Goal: Communication & Community: Answer question/provide support

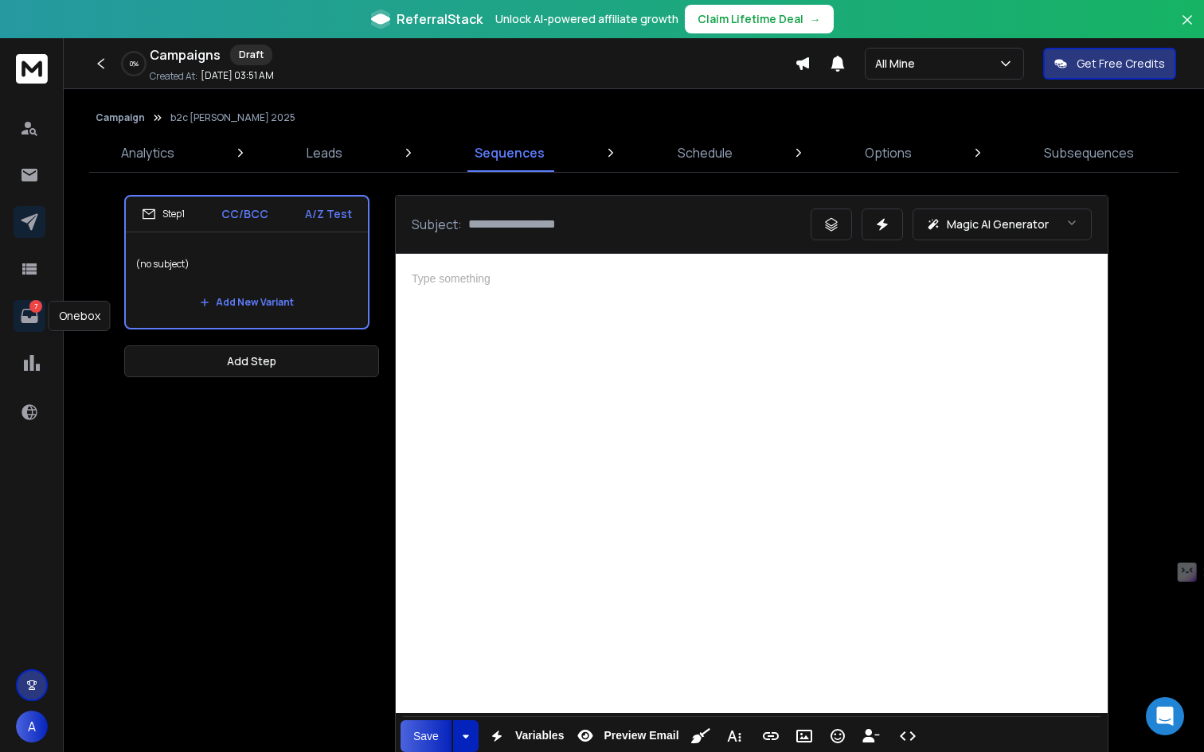
click at [33, 314] on icon at bounding box center [29, 315] width 19 height 19
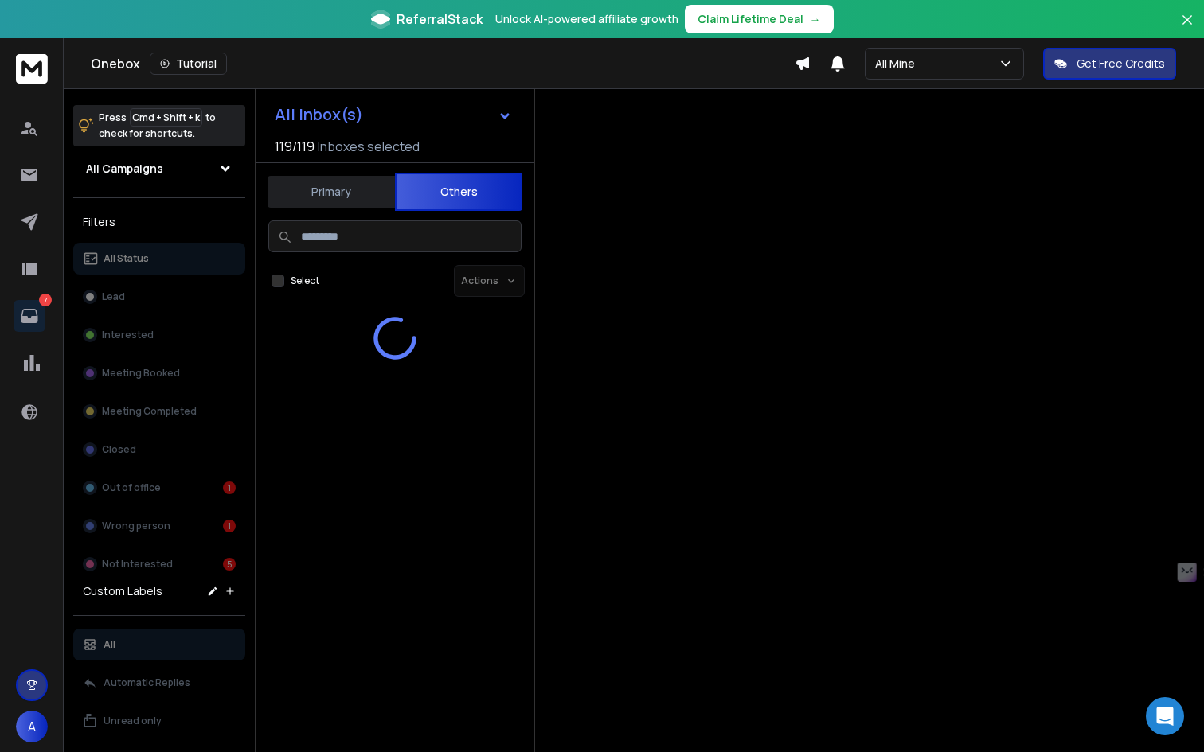
click at [451, 190] on button "Others" at bounding box center [458, 192] width 127 height 38
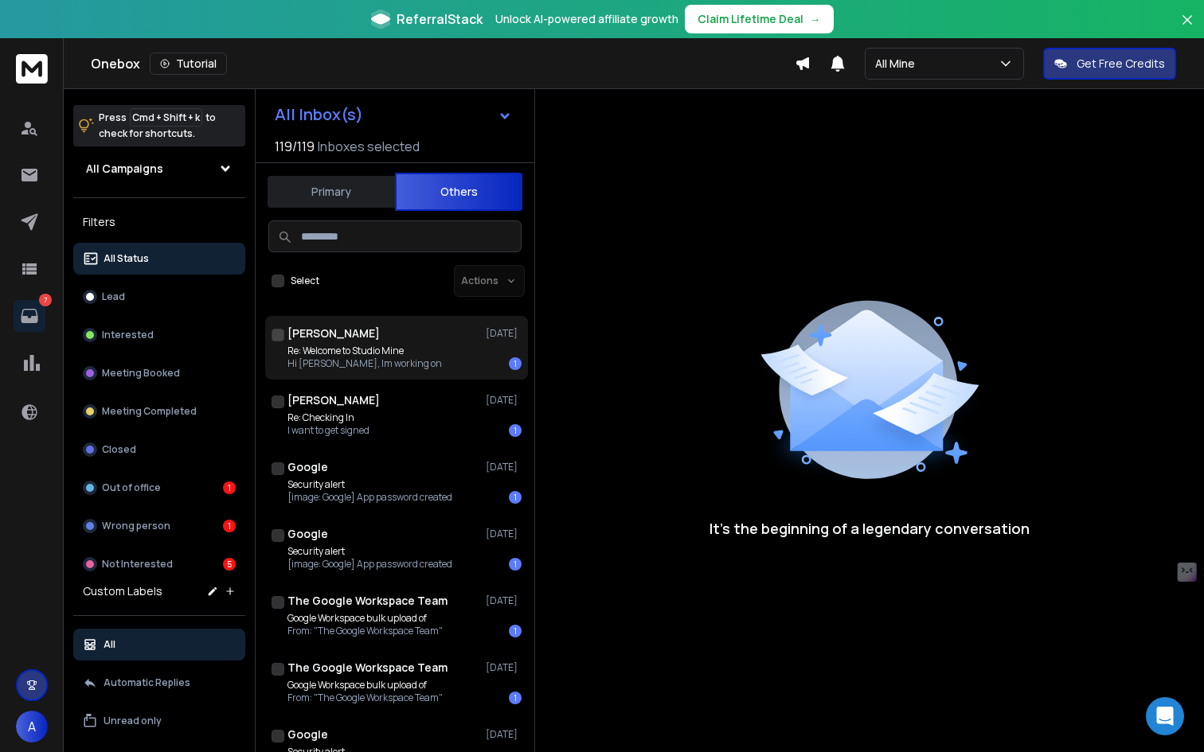
click at [375, 345] on p "Re: Welcome to Studio Mine" at bounding box center [364, 351] width 154 height 13
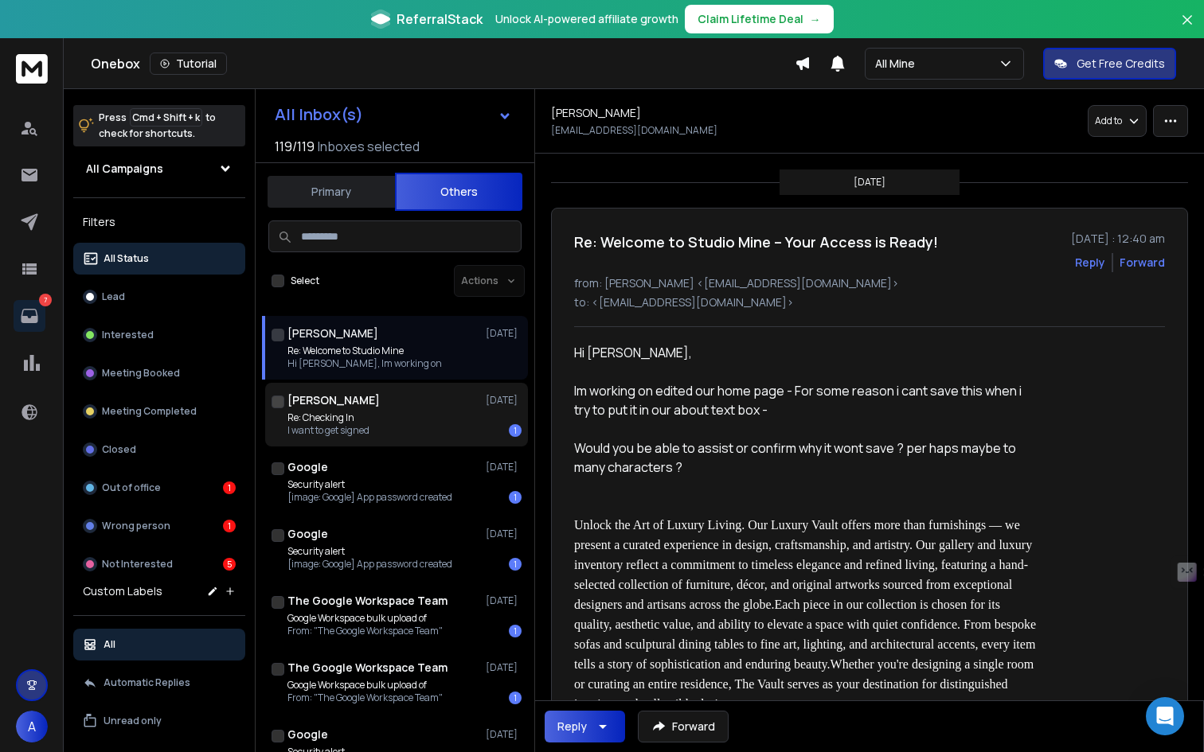
click at [420, 410] on div "[PERSON_NAME] [DATE] Re: Checking In I want to get signed 1" at bounding box center [404, 414] width 234 height 45
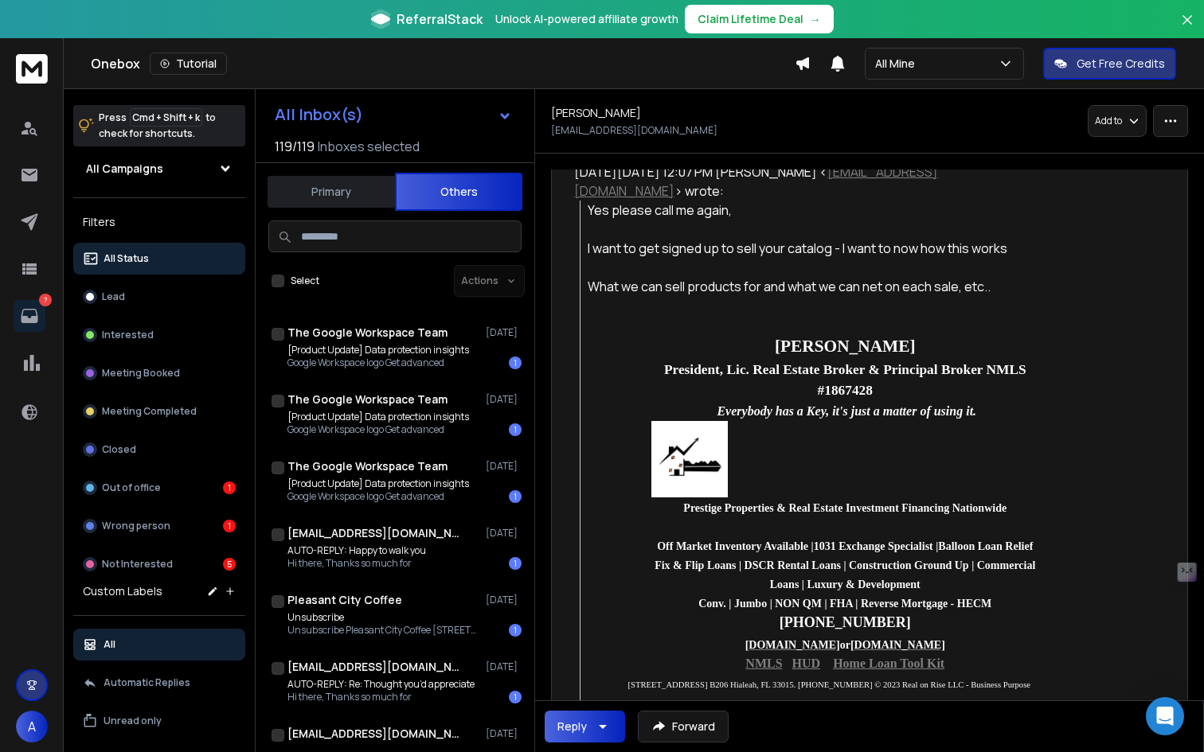
scroll to position [608, 0]
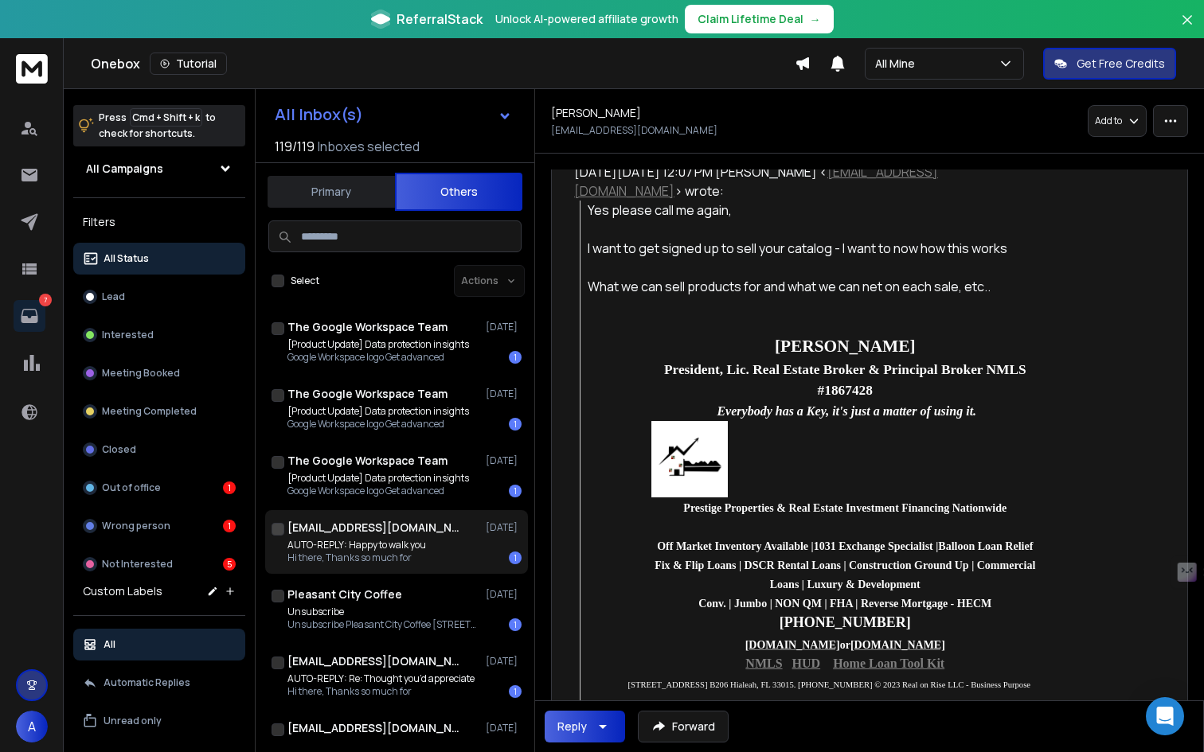
click at [413, 534] on h1 "[EMAIL_ADDRESS][DOMAIN_NAME]" at bounding box center [374, 528] width 175 height 16
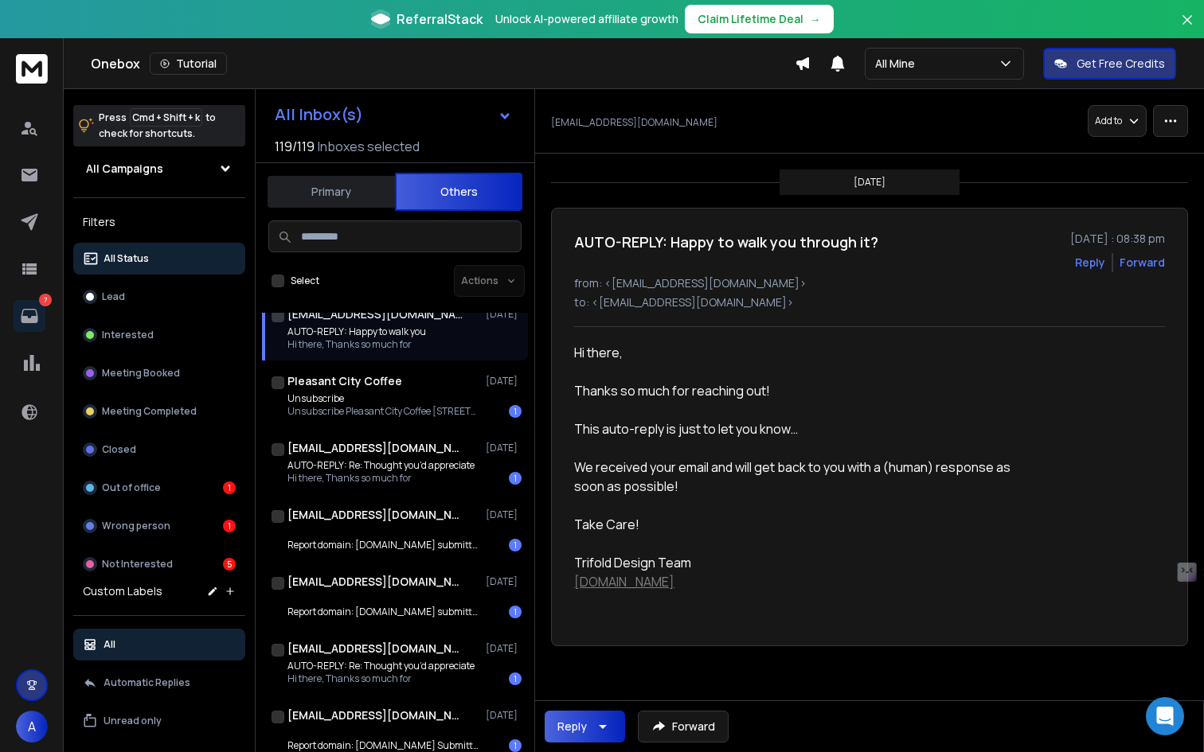
scroll to position [825, 0]
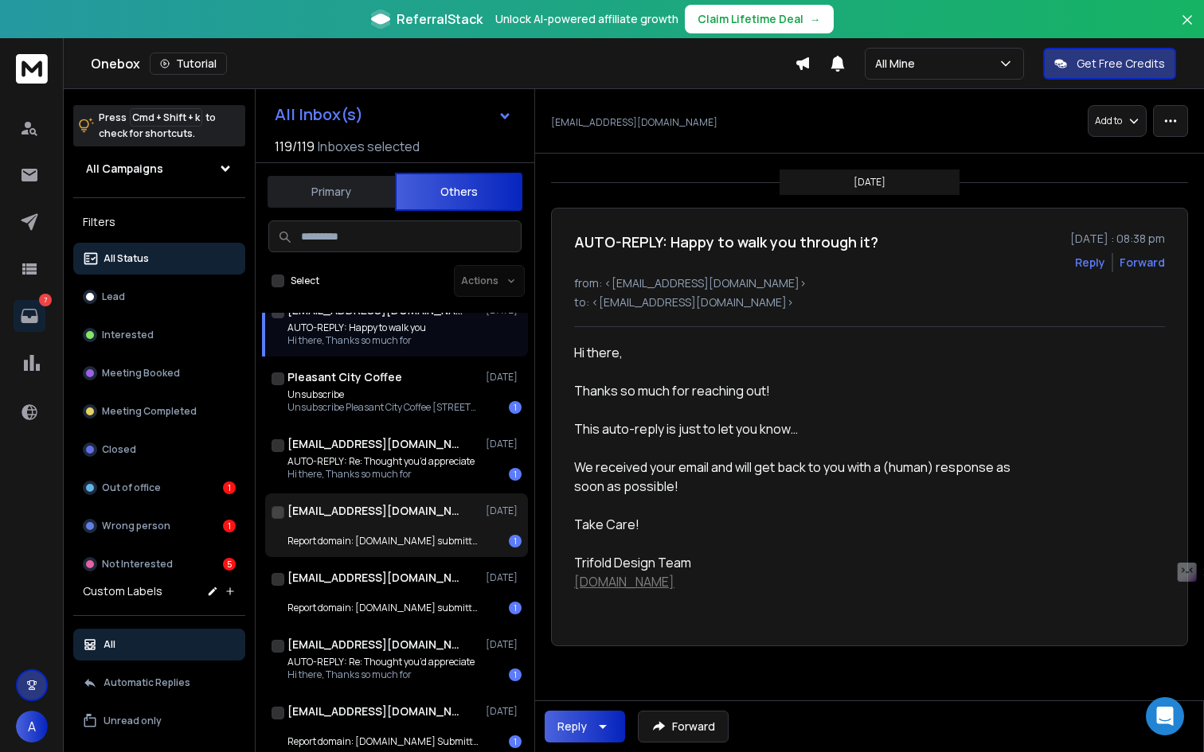
click at [413, 534] on div "Report domain: [DOMAIN_NAME] submitter: [DOMAIN_NAME] 1" at bounding box center [404, 534] width 234 height 25
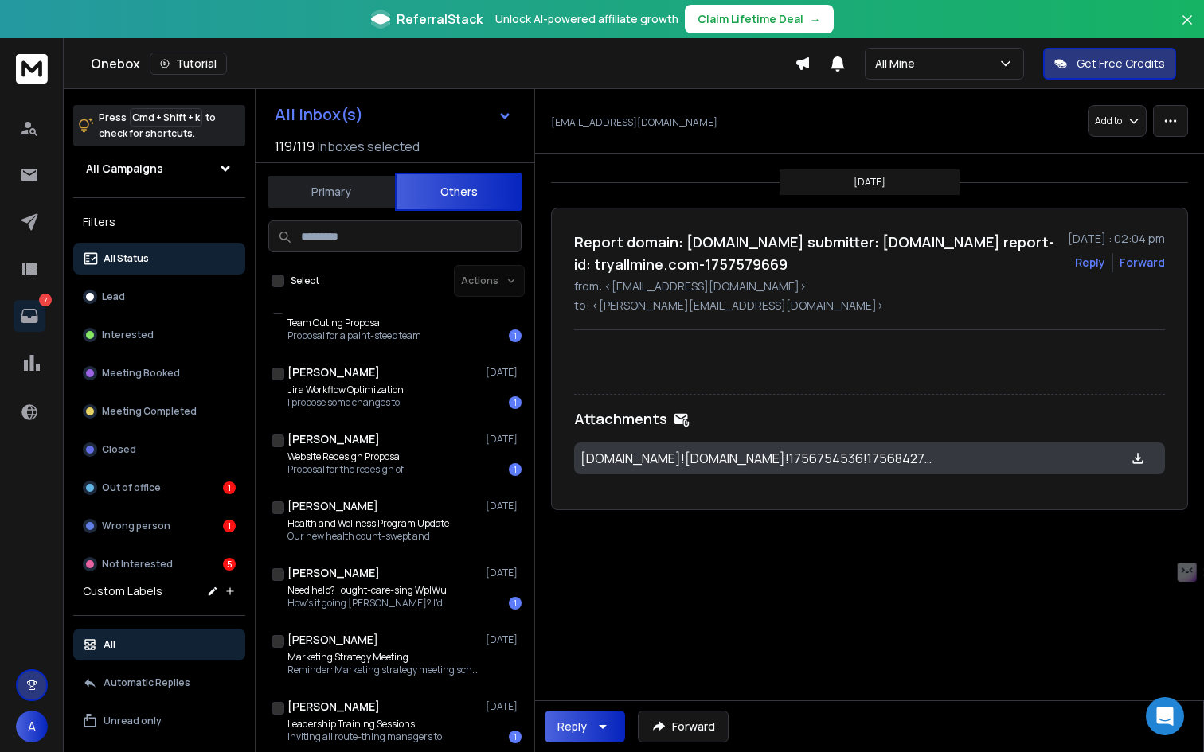
scroll to position [1902, 0]
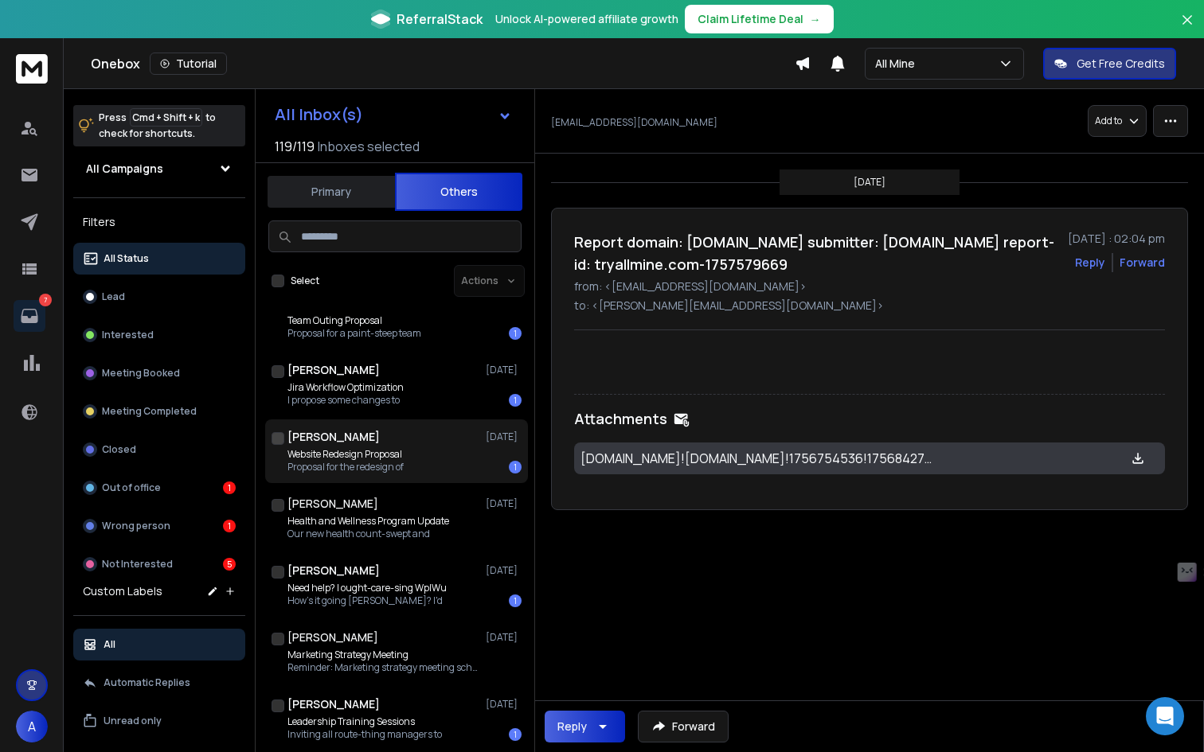
click at [397, 474] on div "[PERSON_NAME] [DATE] Website Redesign Proposal Proposal for the redesign of 1" at bounding box center [396, 451] width 263 height 64
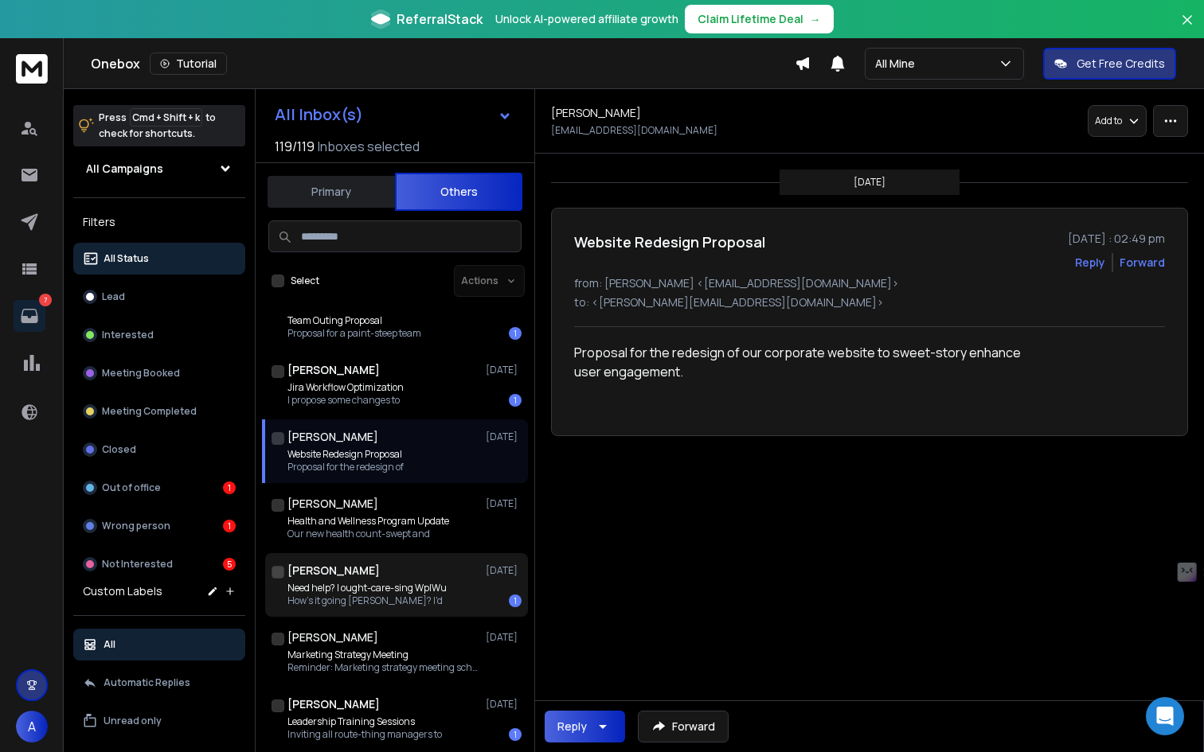
click at [420, 575] on div "[PERSON_NAME] [DATE]" at bounding box center [404, 571] width 234 height 16
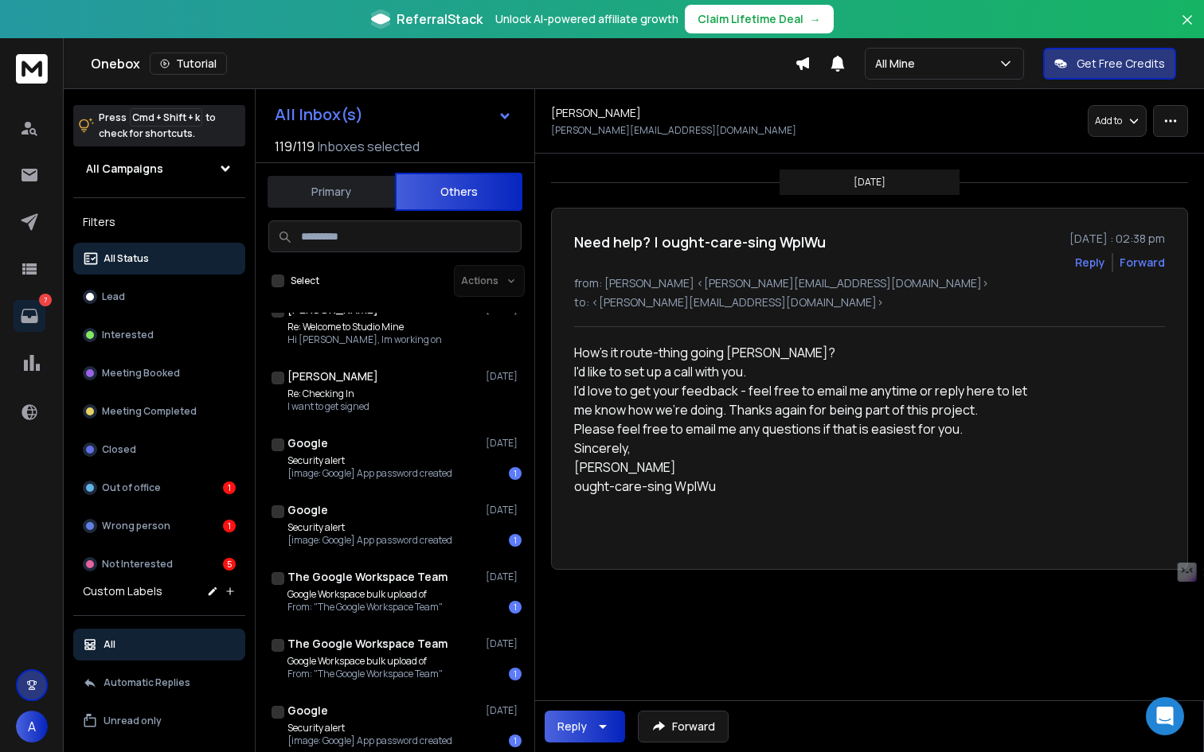
scroll to position [0, 0]
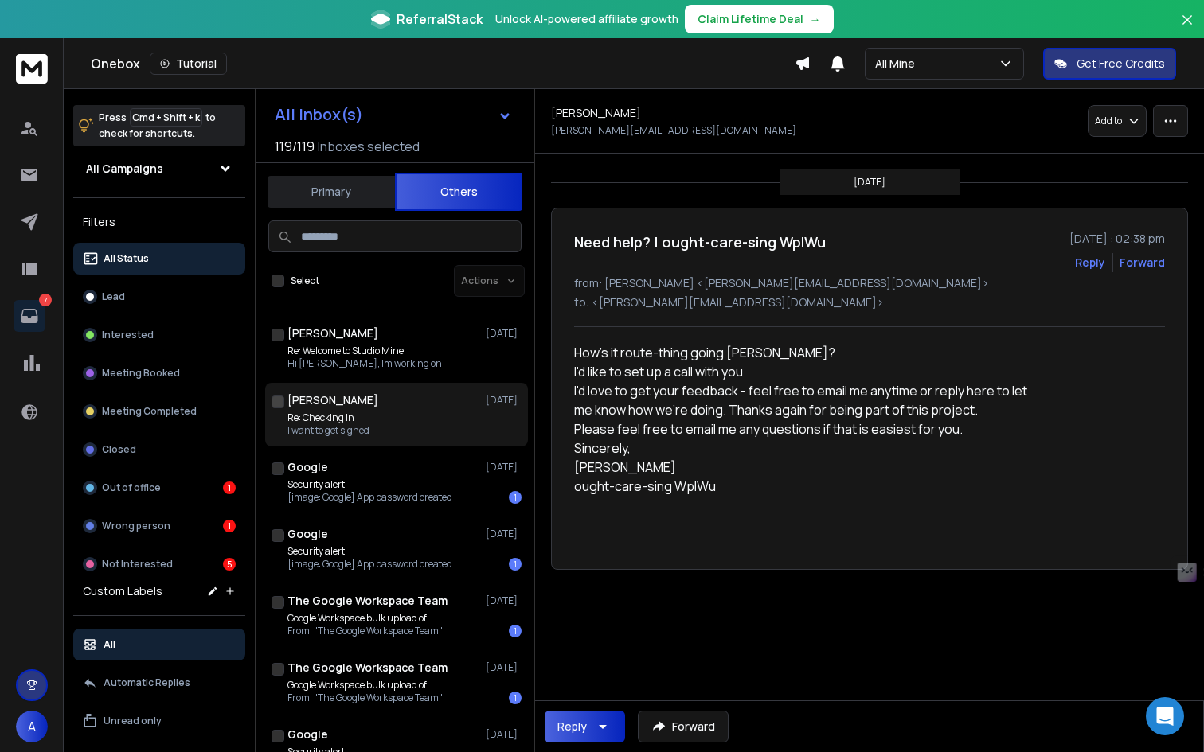
click at [399, 395] on div "[PERSON_NAME] [DATE]" at bounding box center [404, 400] width 234 height 16
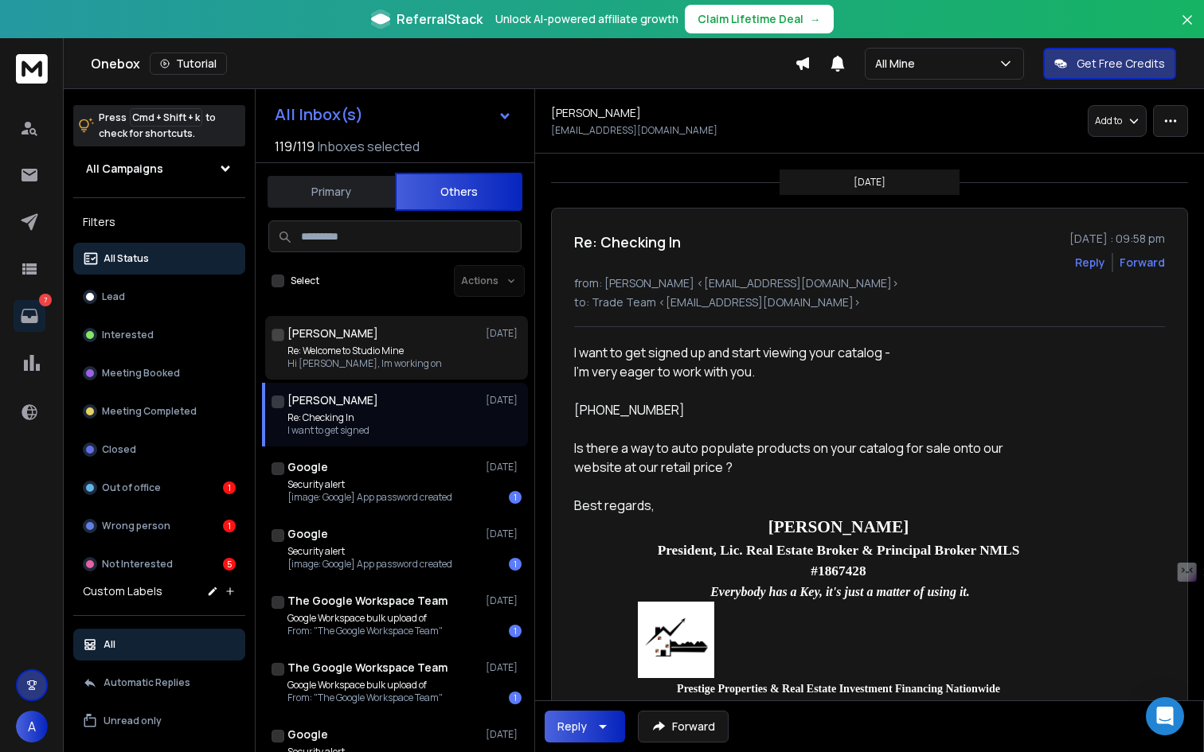
click at [395, 349] on p "Re: Welcome to Studio Mine" at bounding box center [364, 351] width 154 height 13
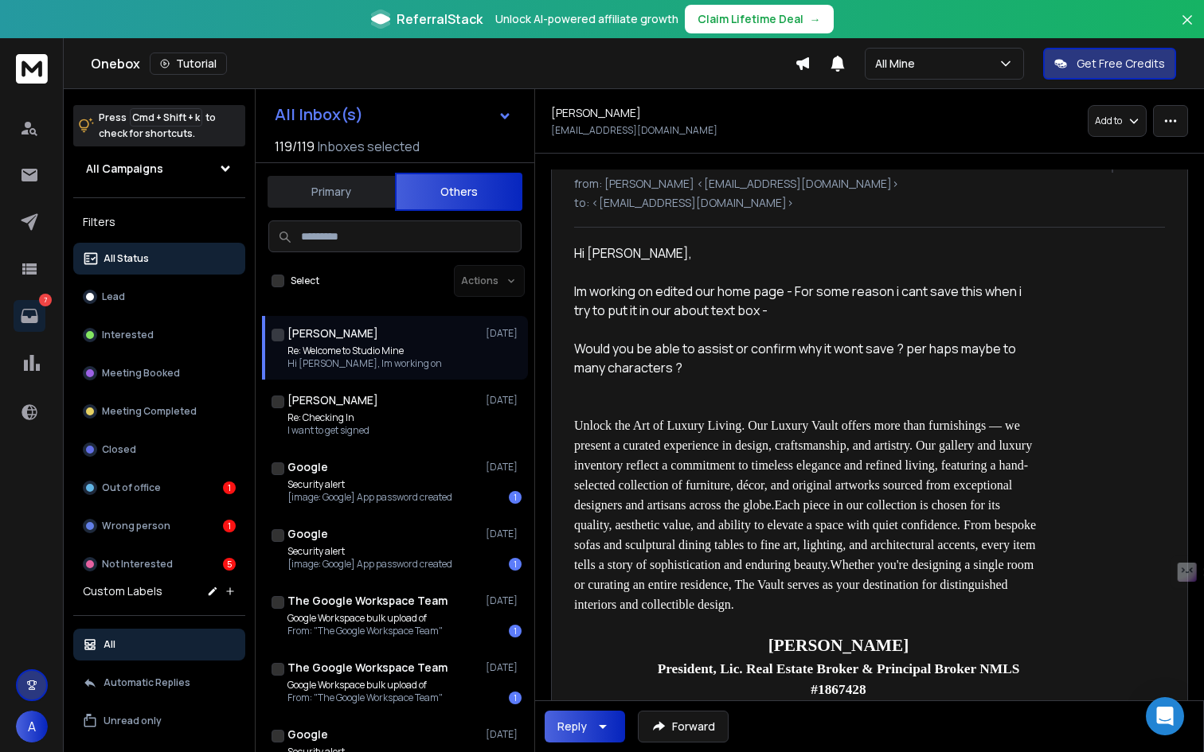
scroll to position [96, 0]
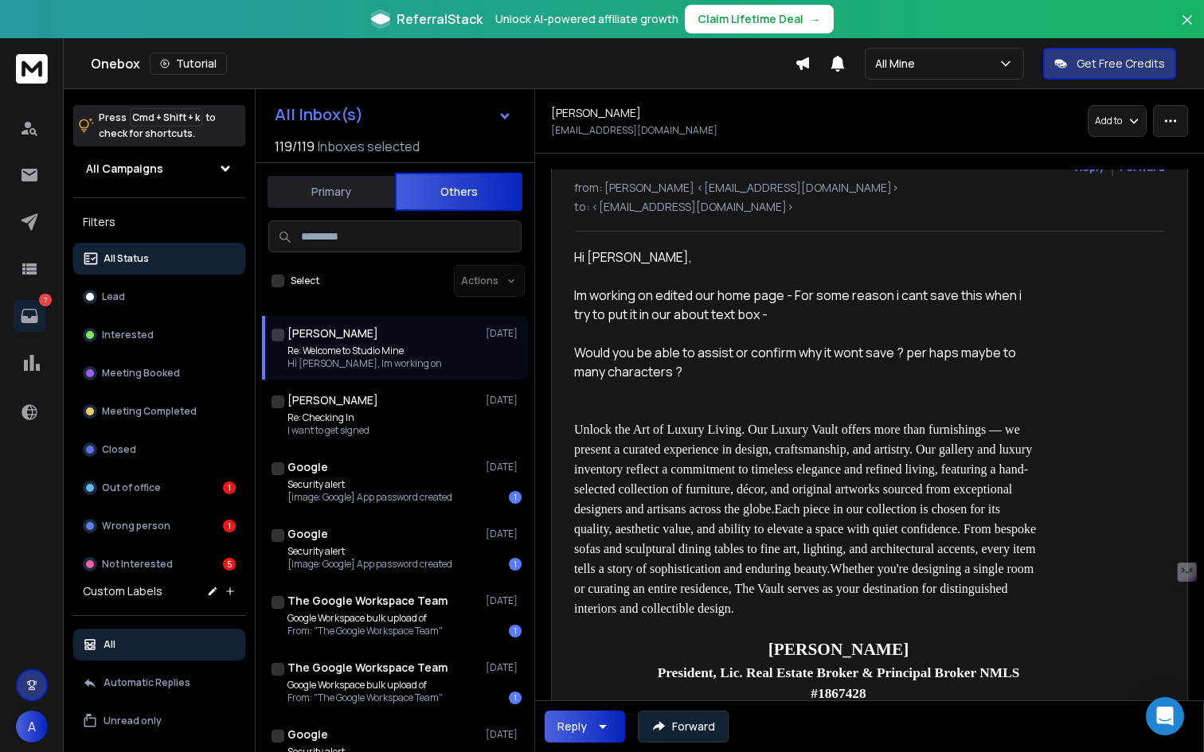
click at [689, 728] on button "Forward" at bounding box center [683, 727] width 91 height 32
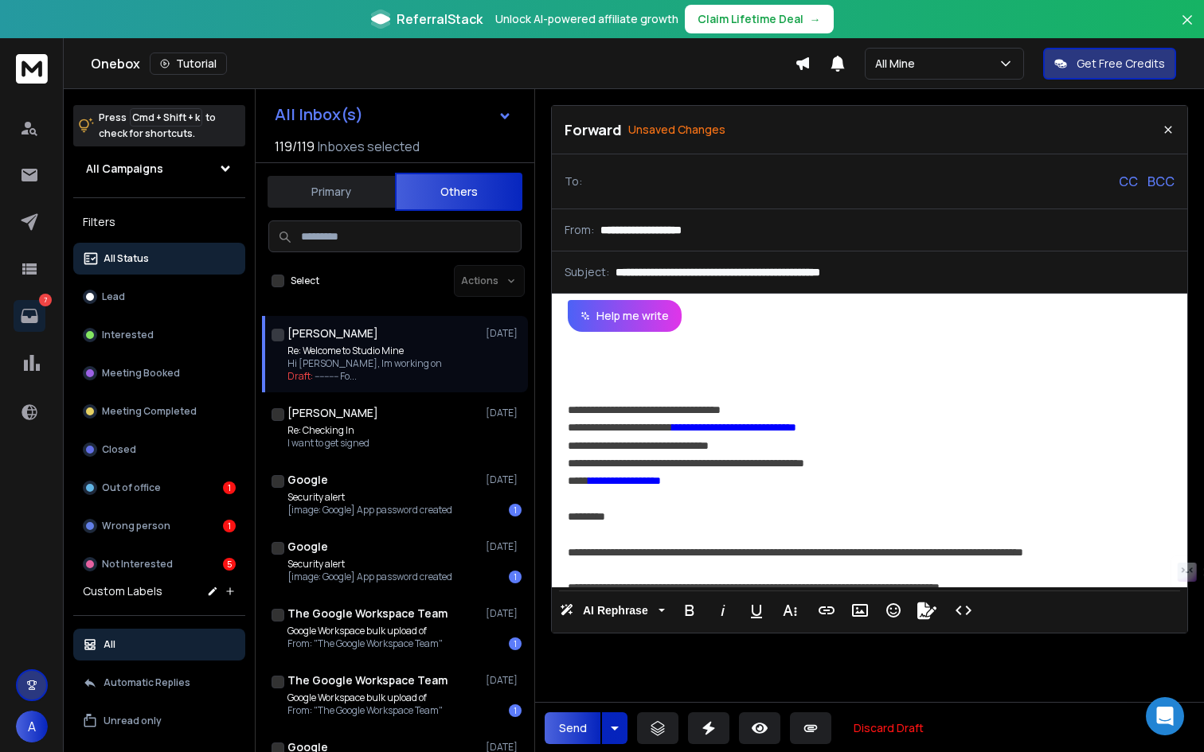
click at [619, 186] on input at bounding box center [643, 181] width 111 height 29
type input "****"
click at [634, 185] on icon at bounding box center [633, 182] width 9 height 9
click at [626, 185] on input at bounding box center [643, 181] width 111 height 29
paste input "**********"
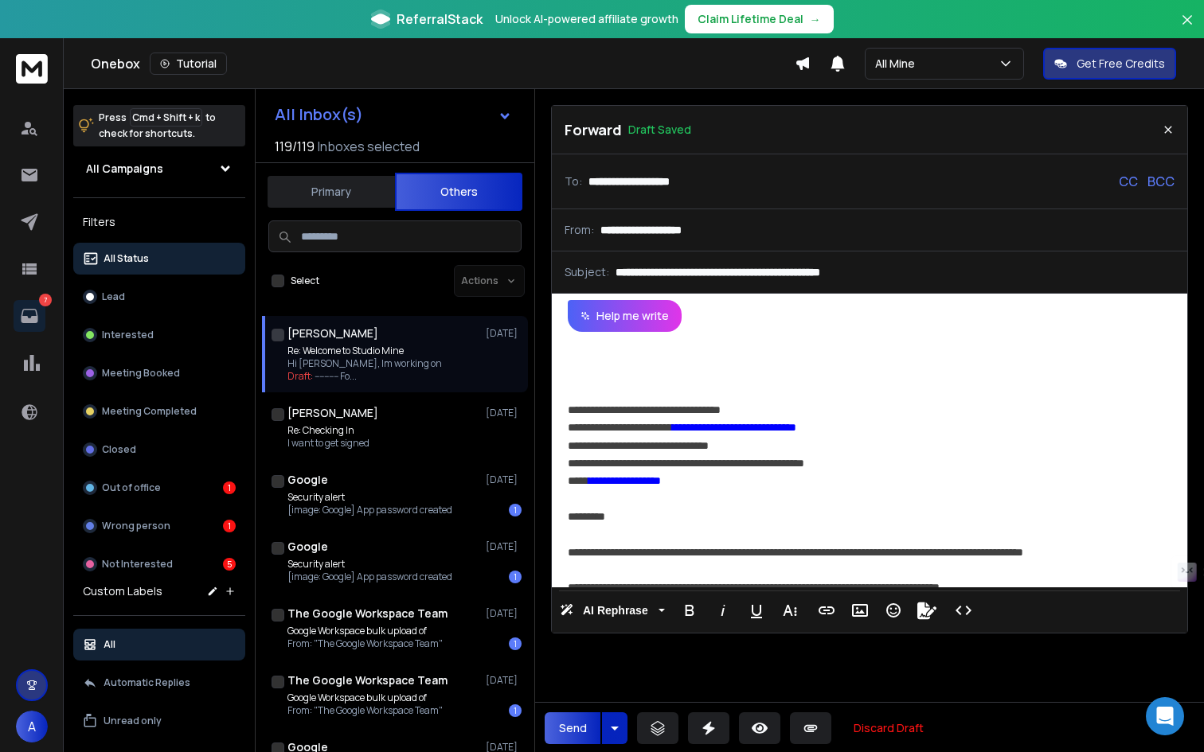
type input "**********"
click at [728, 232] on input "**********" at bounding box center [887, 230] width 574 height 16
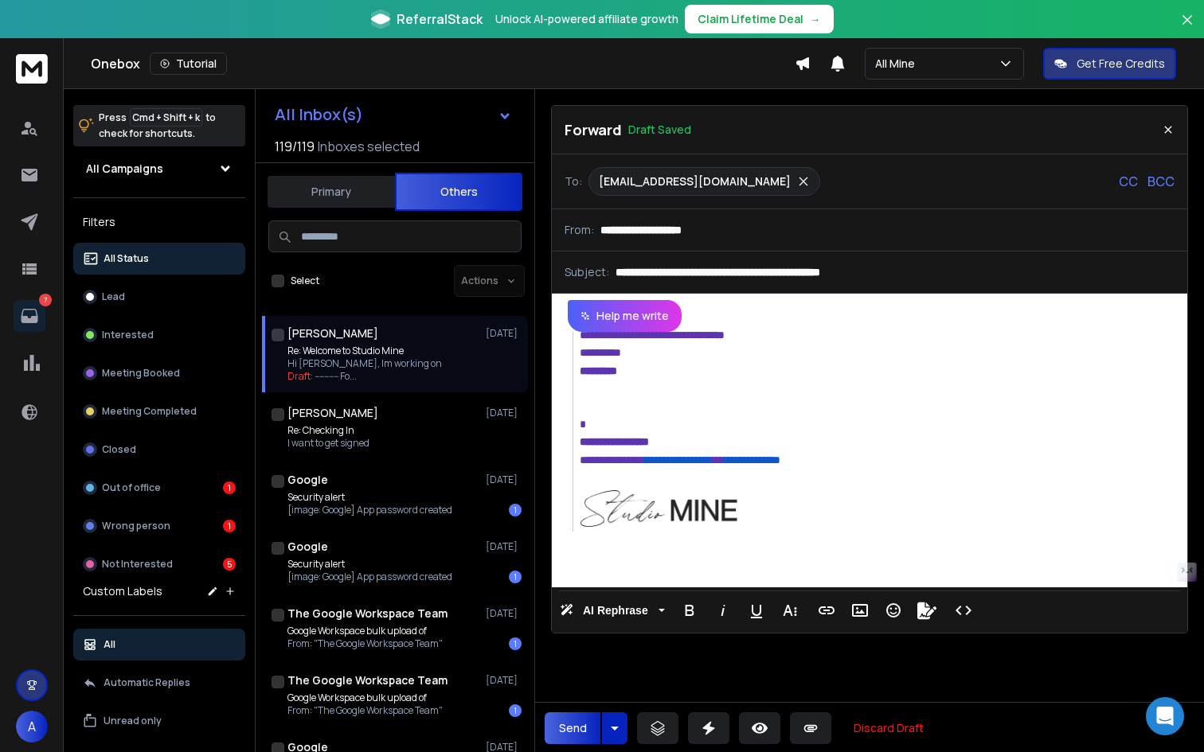
scroll to position [1931, 0]
click at [566, 720] on button "Send" at bounding box center [572, 728] width 56 height 32
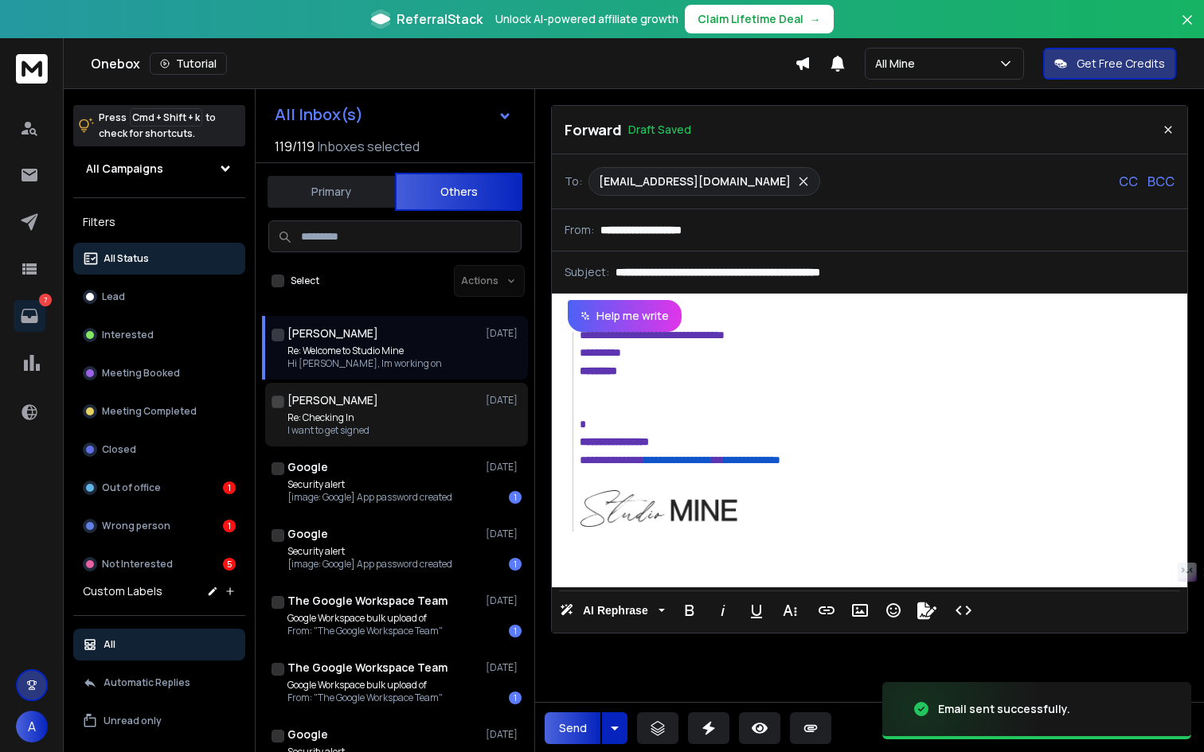
click at [423, 427] on div "Re: Checking In I want to get signed" at bounding box center [404, 424] width 234 height 25
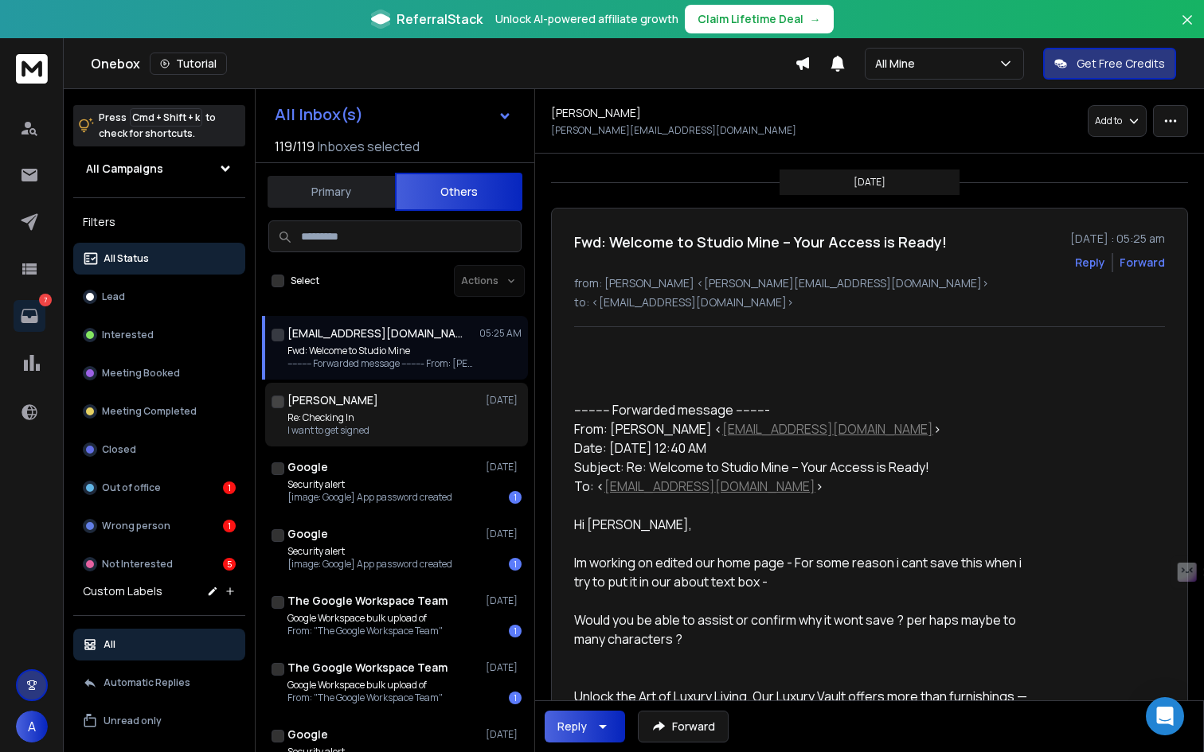
click at [454, 409] on div "[PERSON_NAME] [DATE] Re: Checking In I want to get signed" at bounding box center [404, 414] width 234 height 45
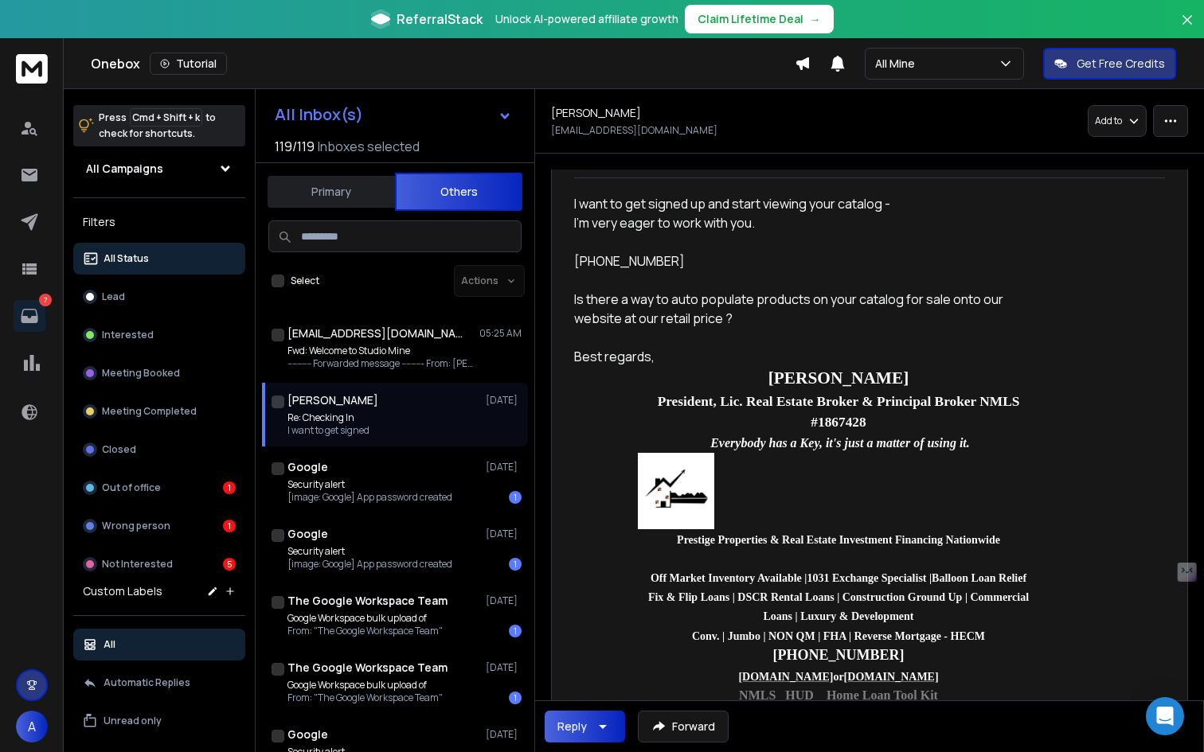
scroll to position [0, 0]
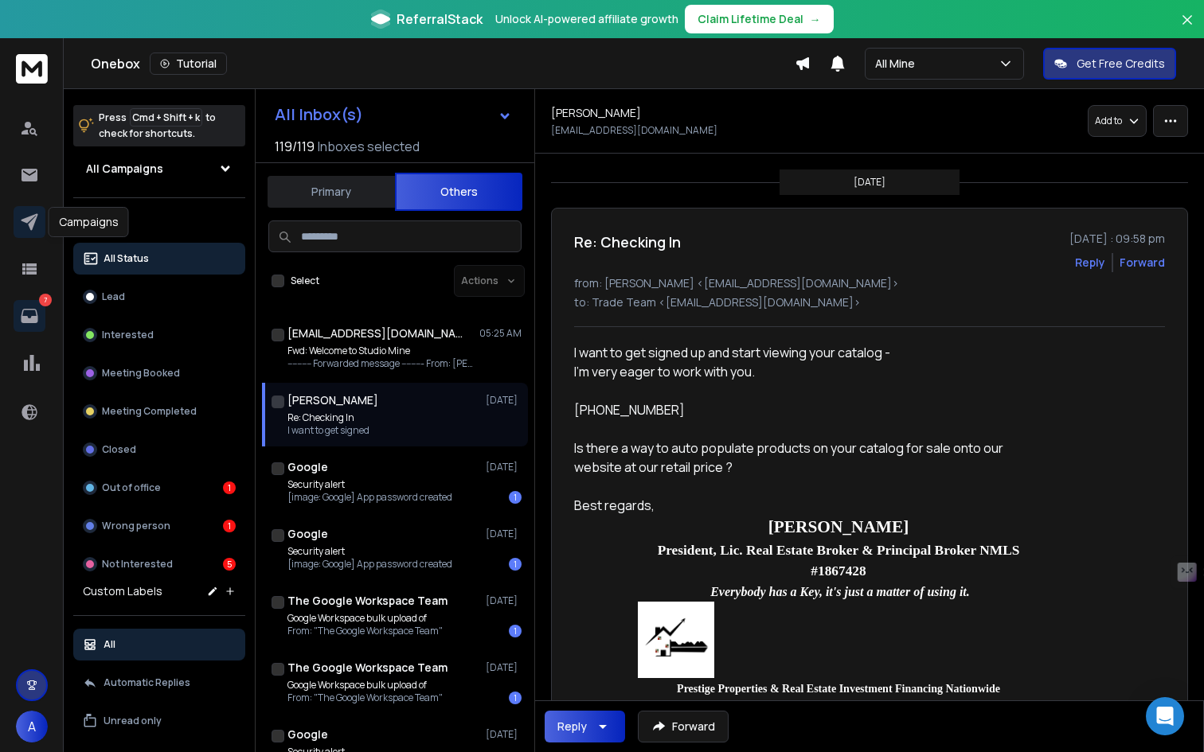
click at [28, 233] on link at bounding box center [30, 222] width 32 height 32
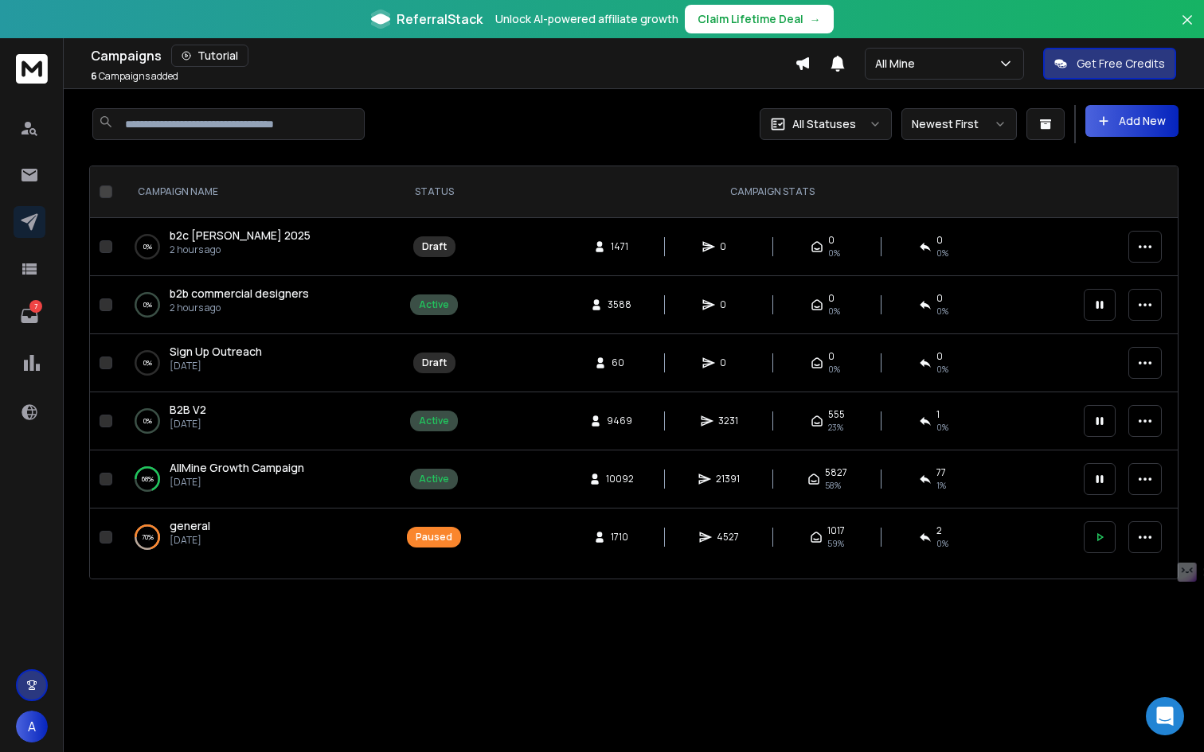
click at [304, 422] on div "0 % B2B V2 [DATE]" at bounding box center [258, 421] width 247 height 38
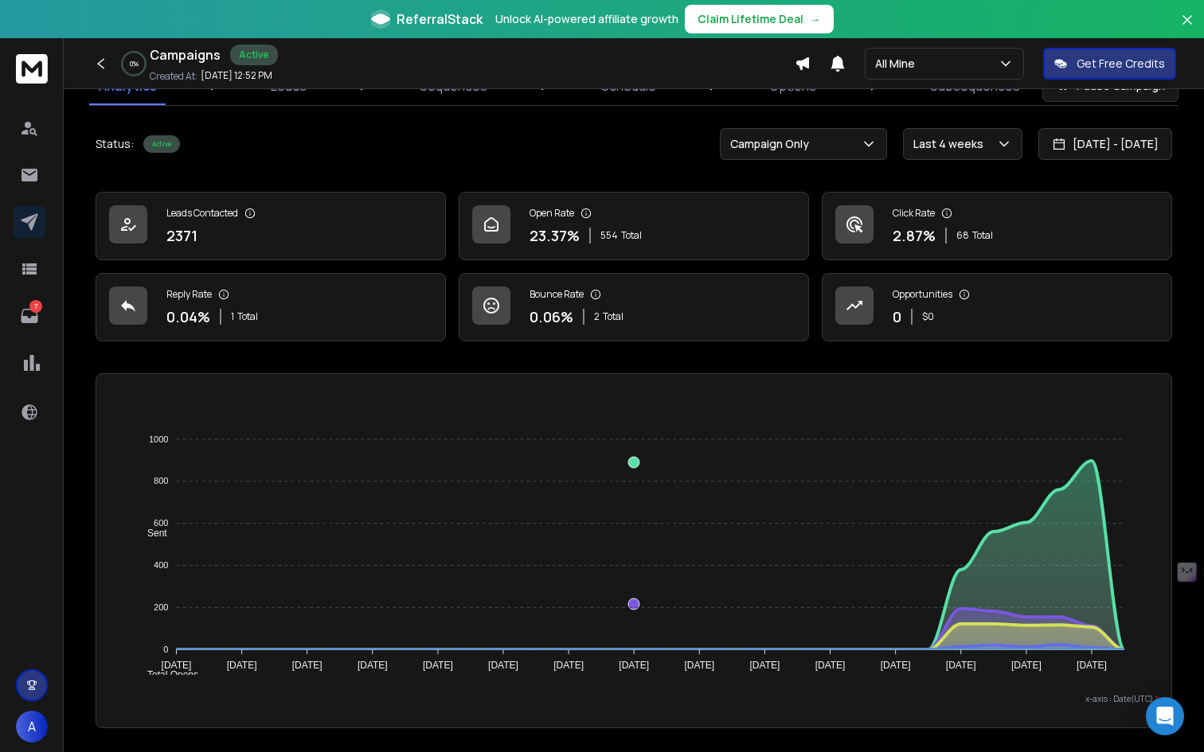
scroll to position [68, 0]
